Goal: Task Accomplishment & Management: Use online tool/utility

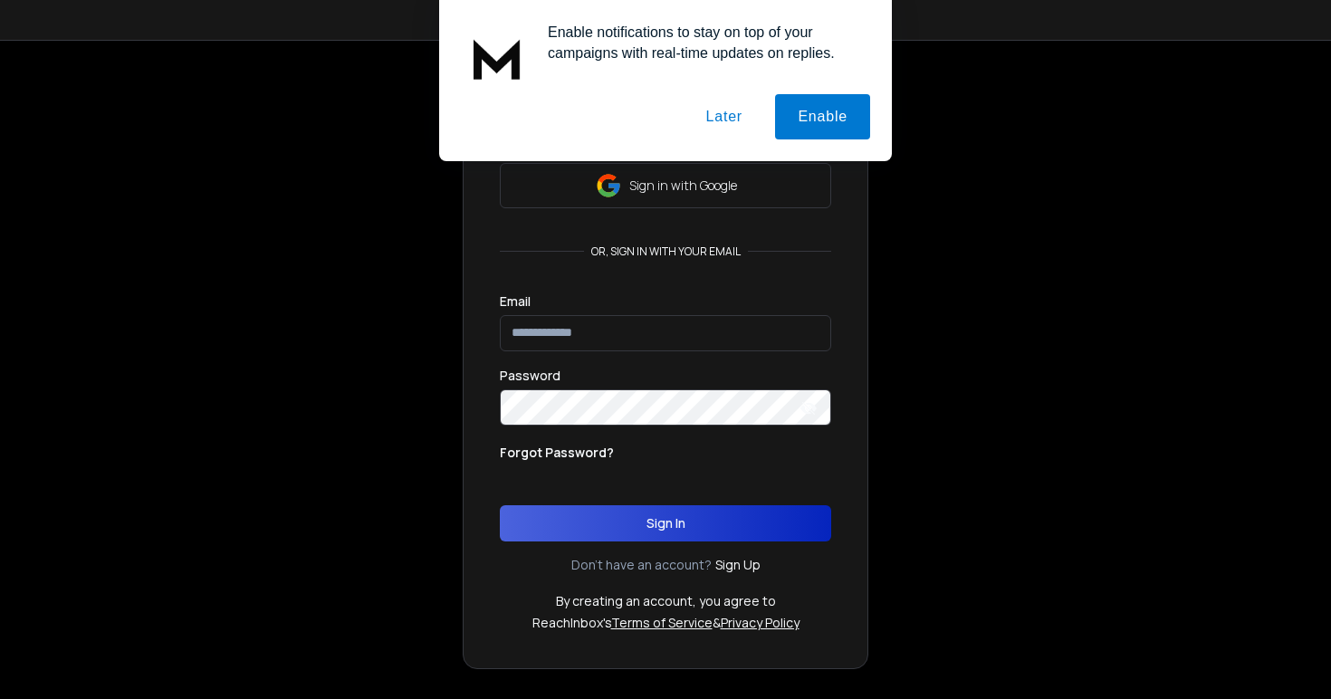
click at [735, 339] on input "email" at bounding box center [665, 333] width 331 height 36
type input "**********"
click at [721, 510] on button "Sign In" at bounding box center [665, 523] width 331 height 36
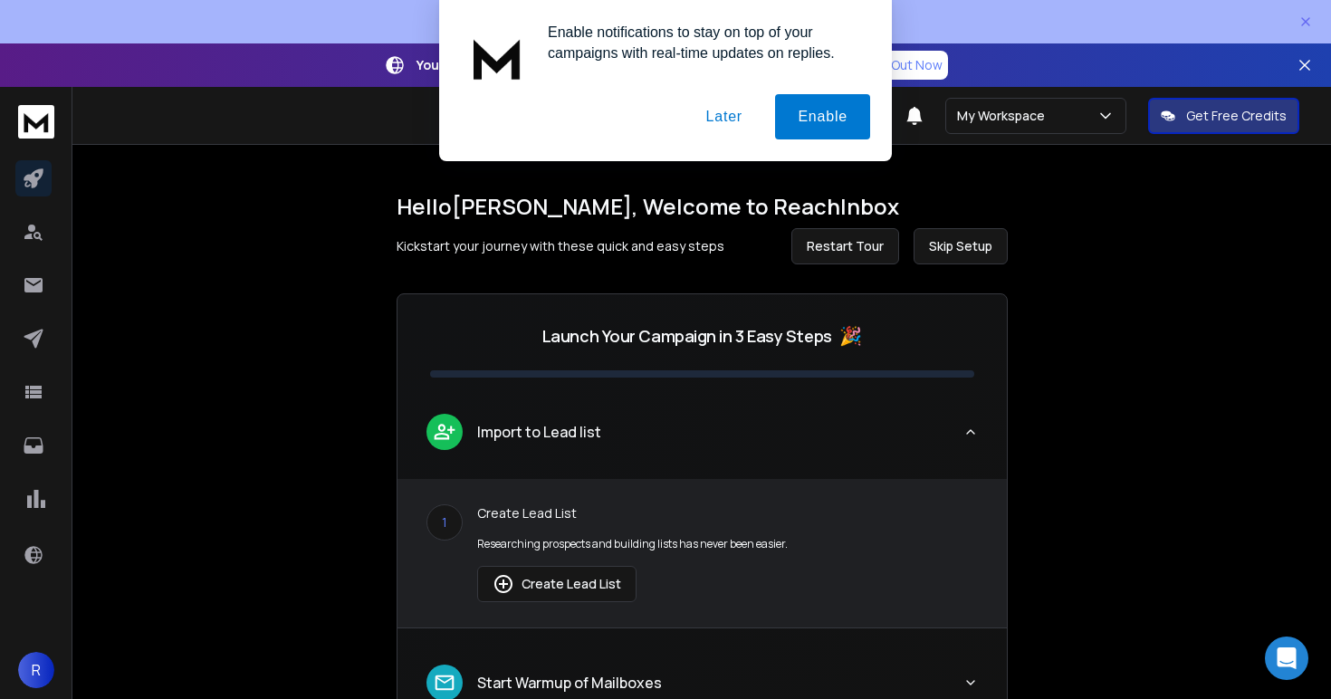
click at [720, 121] on button "Later" at bounding box center [723, 116] width 81 height 45
